Goal: Answer question/provide support

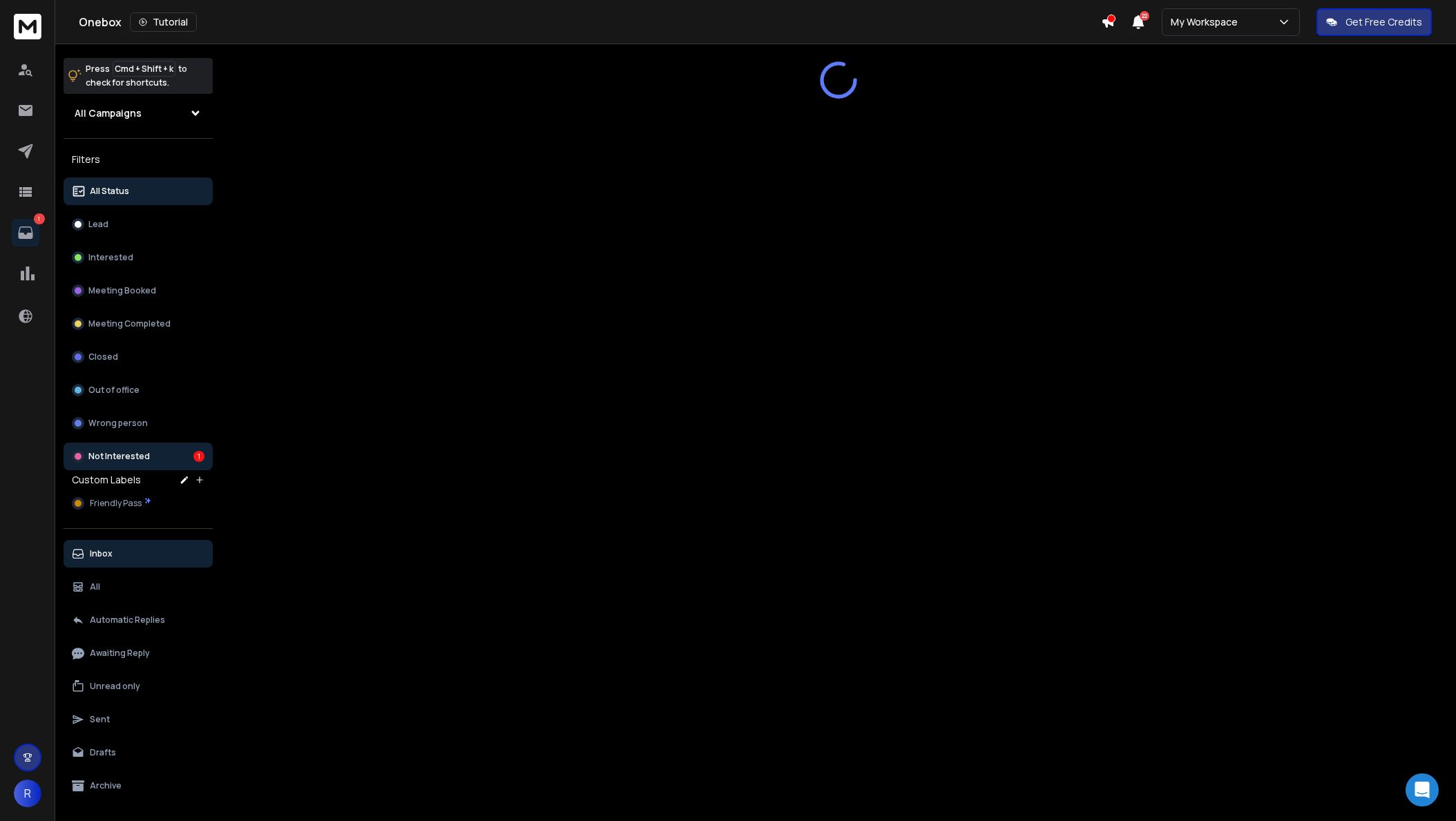
click at [160, 451] on button "Not Interested 1" at bounding box center [138, 457] width 149 height 28
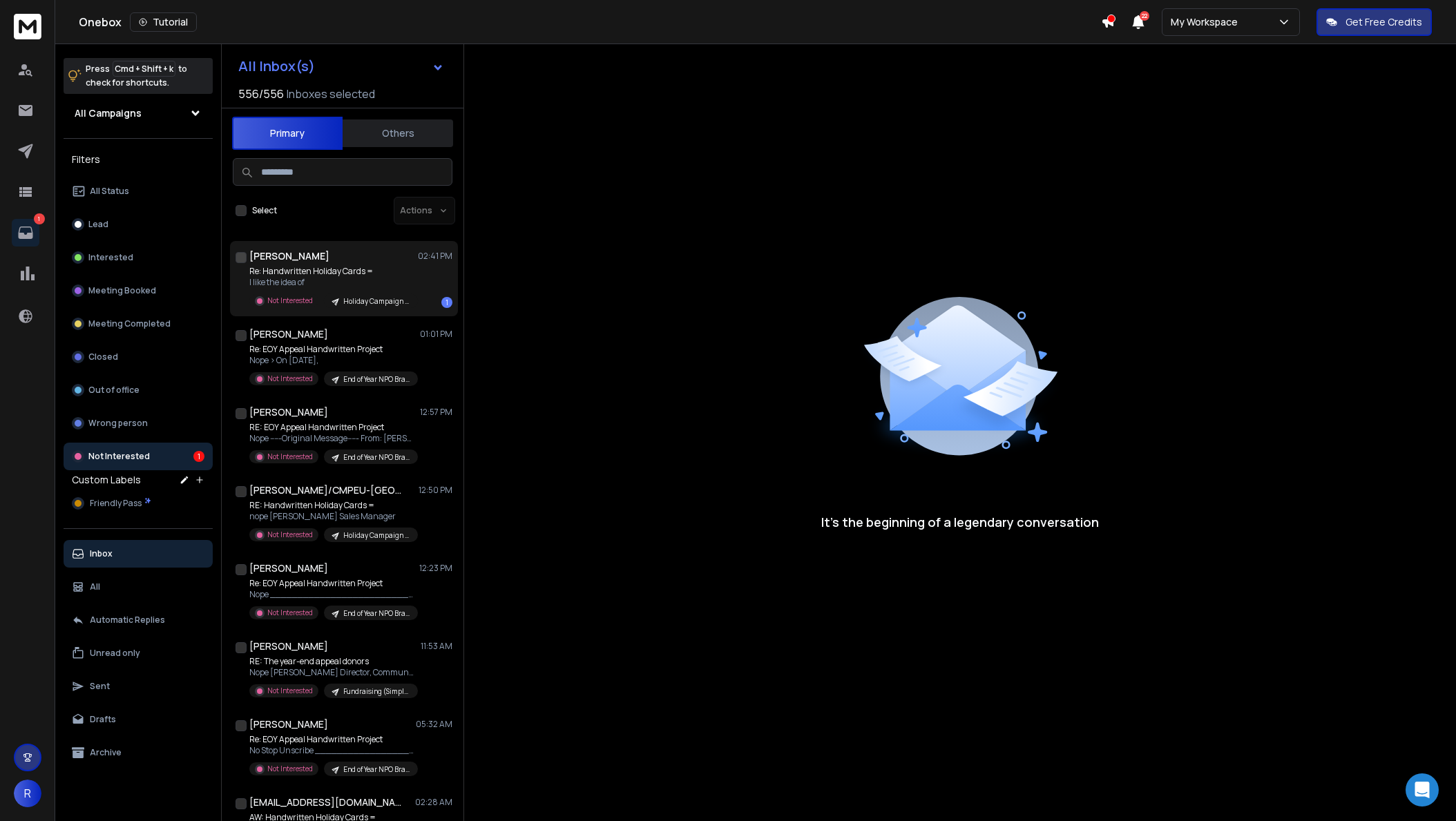
click at [315, 268] on p "Re: Handwritten Holiday Cards =" at bounding box center [332, 271] width 166 height 11
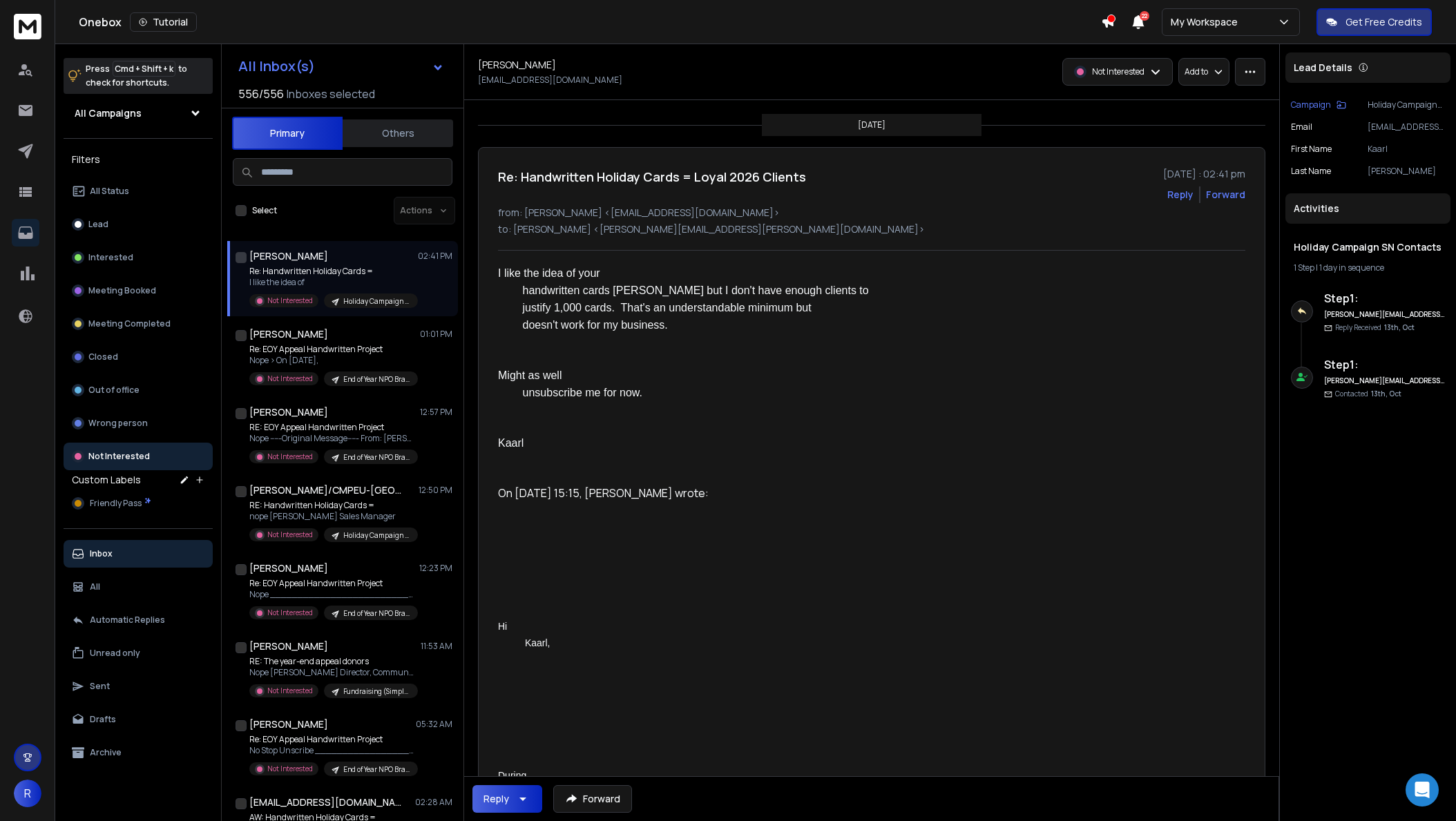
click at [1117, 78] on div "Not Interested" at bounding box center [1117, 72] width 109 height 26
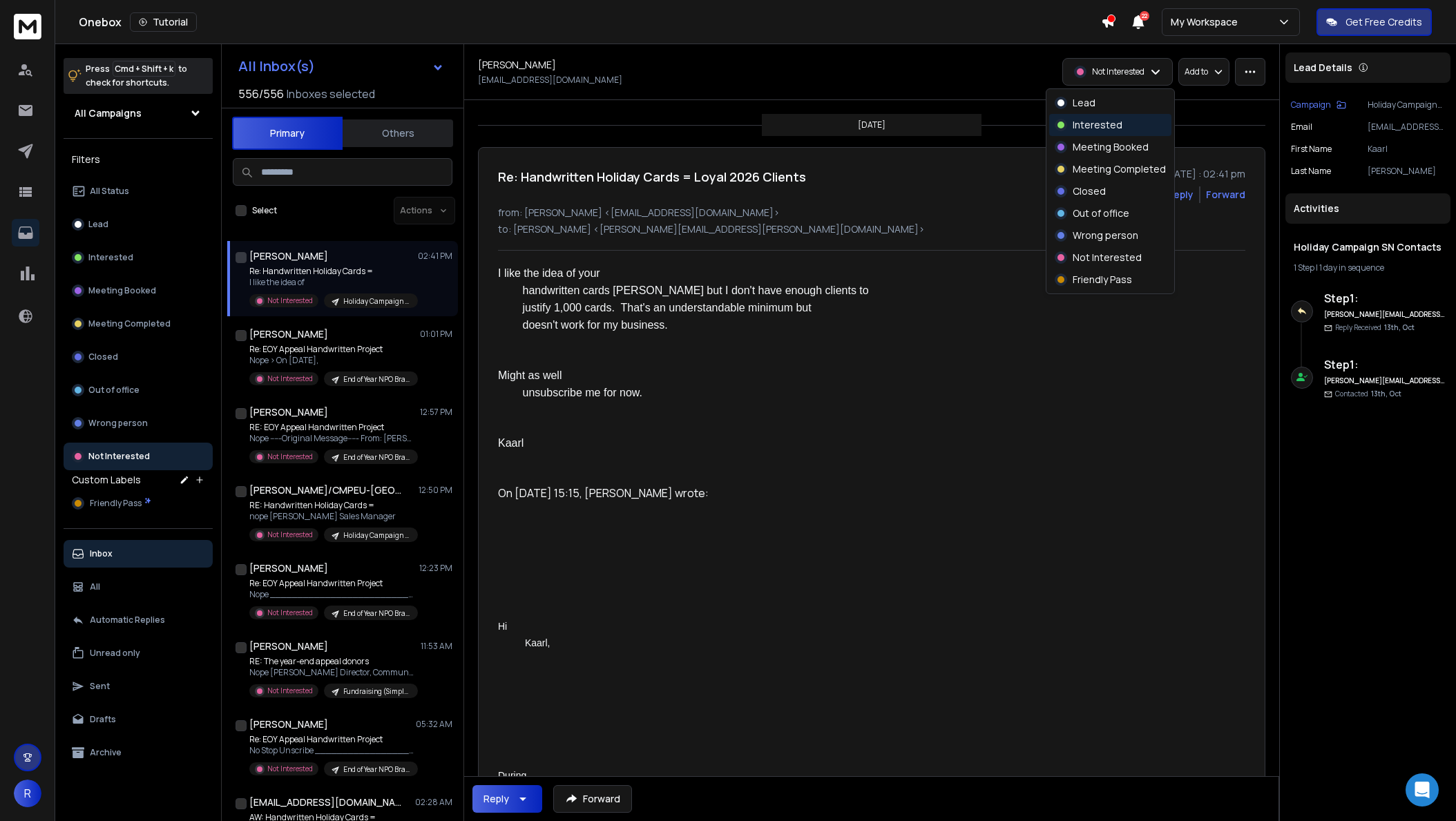
click at [1109, 122] on p "Interested" at bounding box center [1097, 125] width 50 height 14
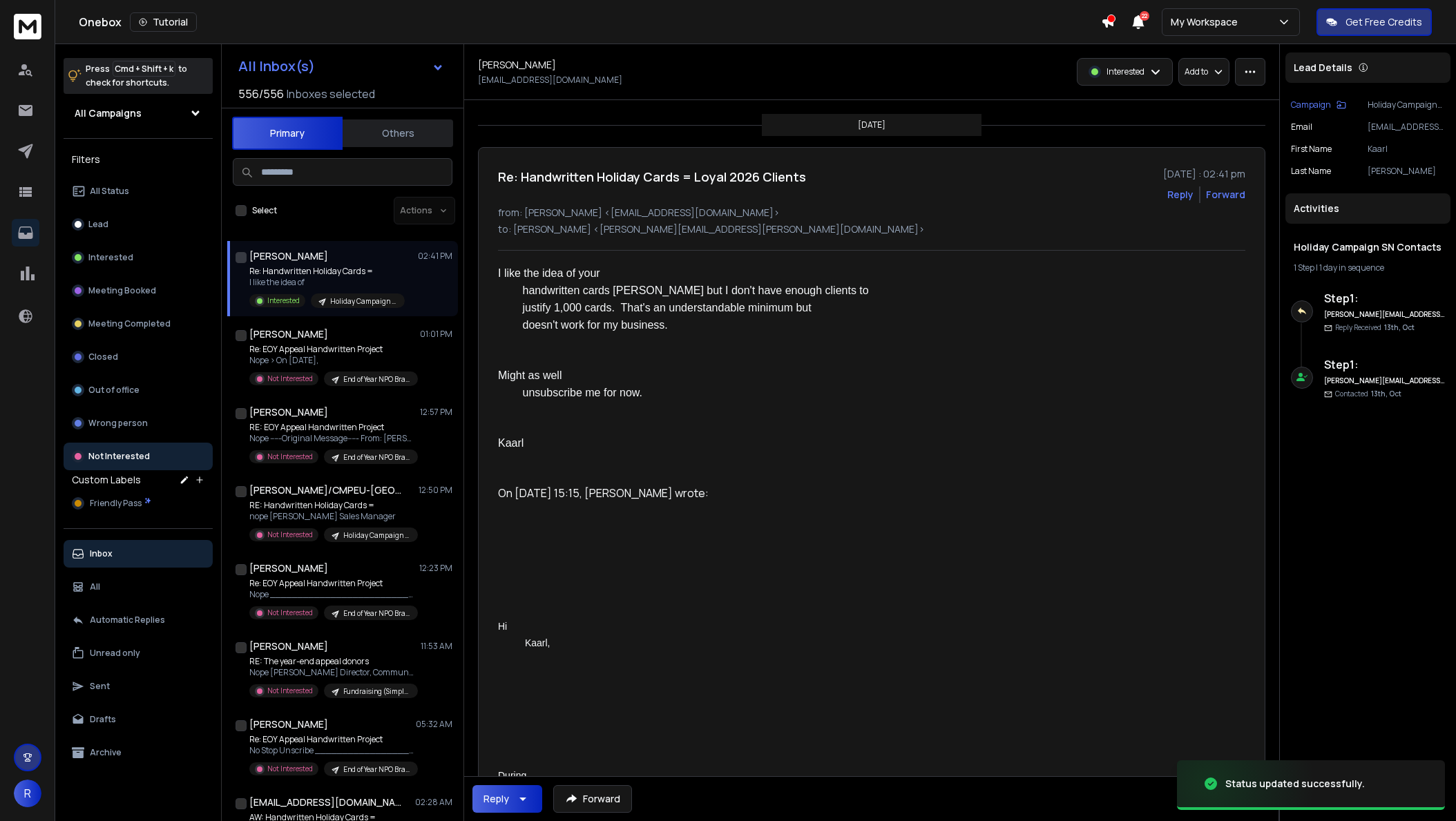
click at [1177, 197] on button "Reply" at bounding box center [1180, 195] width 26 height 14
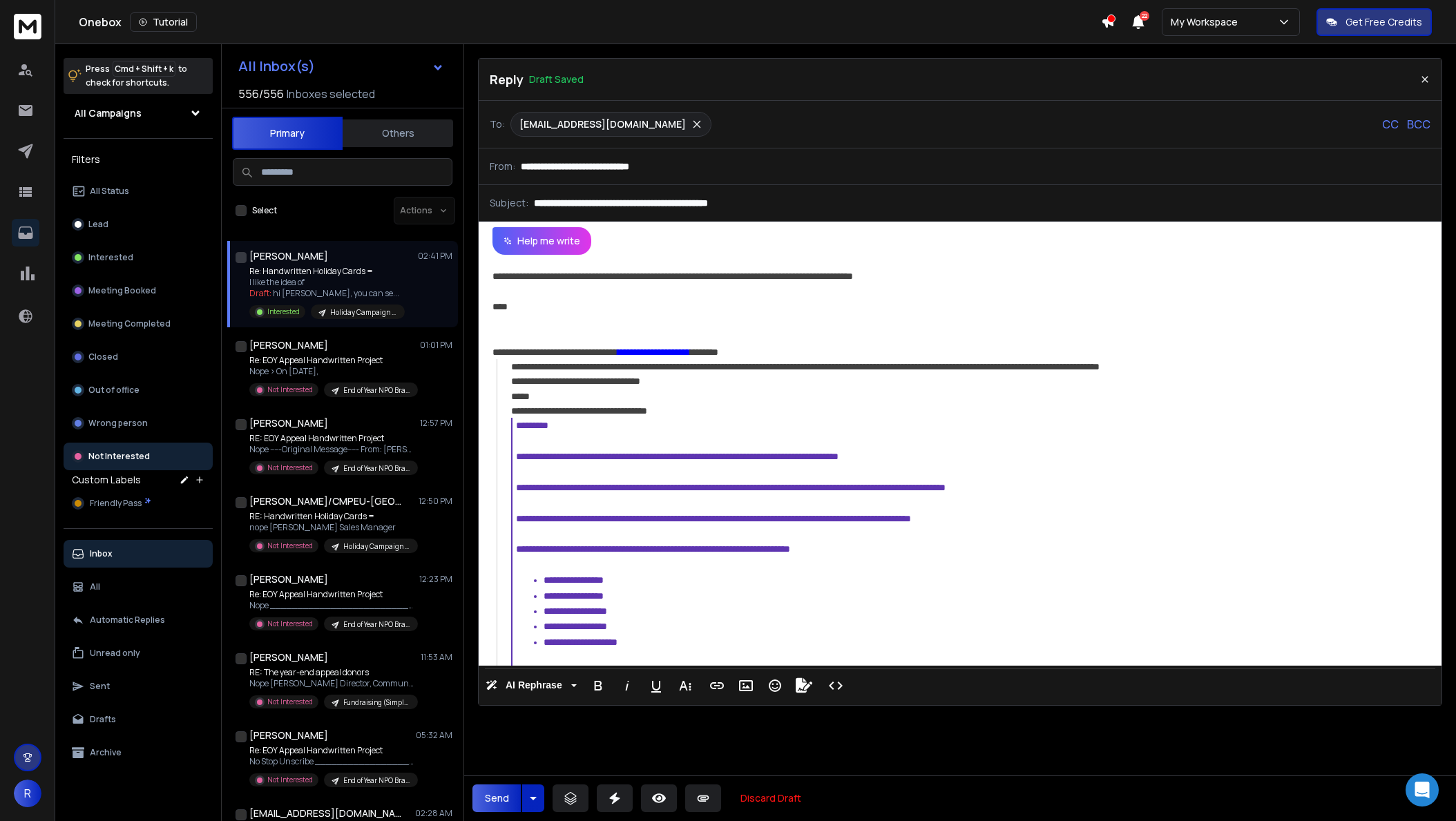
click at [497, 272] on div "**********" at bounding box center [958, 276] width 931 height 15
click at [489, 790] on button "Send" at bounding box center [496, 798] width 48 height 28
